Goal: Find specific fact

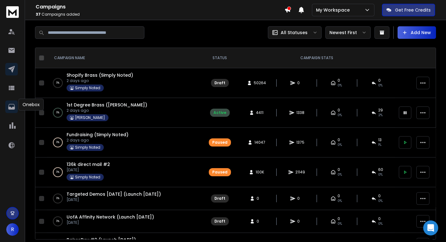
click at [9, 103] on icon at bounding box center [12, 107] width 8 height 8
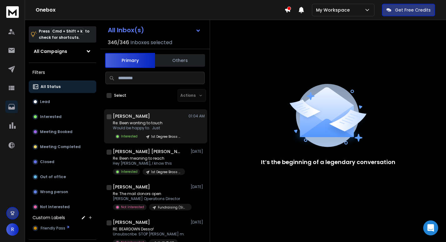
click at [169, 120] on p "Re: Been wanting to touch" at bounding box center [149, 122] width 72 height 5
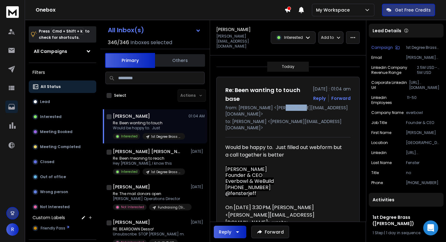
drag, startPoint x: 277, startPoint y: 96, endPoint x: 294, endPoint y: 97, distance: 16.6
click at [295, 105] on p "from: [PERSON_NAME] <[PERSON_NAME][EMAIL_ADDRESS][DOMAIN_NAME]>" at bounding box center [288, 111] width 125 height 13
drag, startPoint x: 266, startPoint y: 97, endPoint x: 307, endPoint y: 97, distance: 41.0
click at [307, 105] on p "from: [PERSON_NAME] <[PERSON_NAME][EMAIL_ADDRESS][DOMAIN_NAME]>" at bounding box center [288, 111] width 125 height 13
copy p "[PERSON_NAME][EMAIL_ADDRESS][DOMAIN_NAME]"
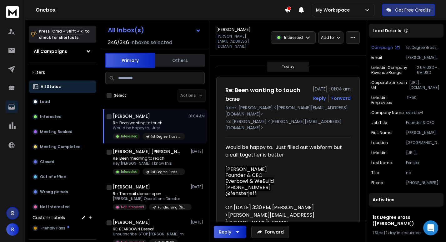
click at [168, 120] on div "[PERSON_NAME] 01:04 AM Re: Been wanting to touch Would be happy to. Just Intere…" at bounding box center [159, 126] width 92 height 27
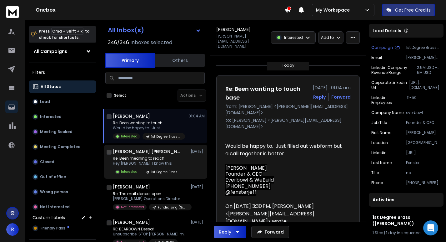
click at [140, 159] on p "Re: Been meaning to reach" at bounding box center [149, 158] width 72 height 5
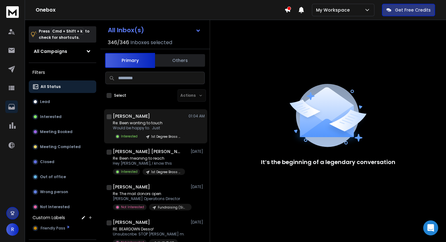
click at [150, 115] on div "Jeff Fenster 01:04 AM" at bounding box center [159, 116] width 92 height 6
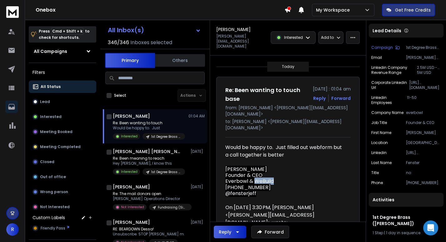
drag, startPoint x: 256, startPoint y: 157, endPoint x: 276, endPoint y: 157, distance: 20.0
click at [276, 178] on p "Everbowl & WeBuild" at bounding box center [286, 181] width 120 height 6
copy span "WeBuild"
